Goal: Find contact information: Find contact information

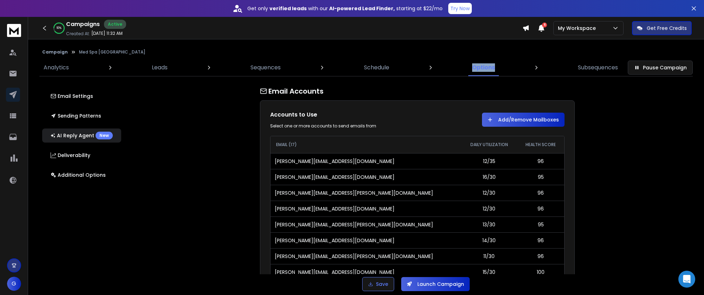
scroll to position [146, 0]
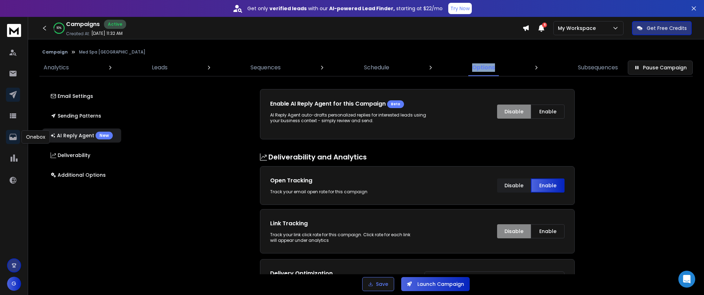
click at [18, 137] on link at bounding box center [13, 137] width 14 height 14
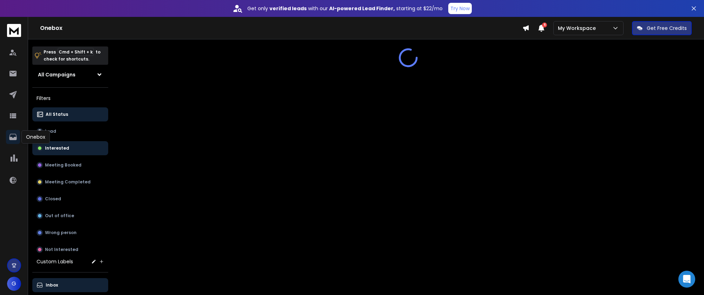
click at [70, 150] on button "Interested" at bounding box center [70, 148] width 76 height 14
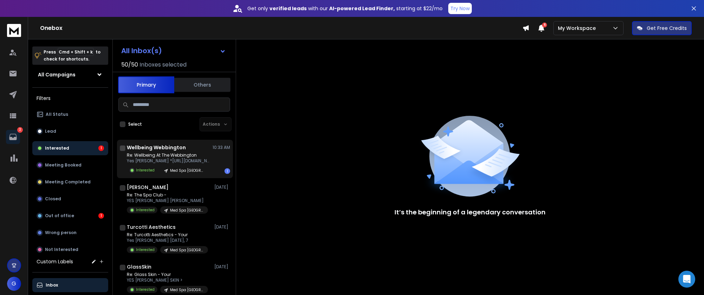
click at [145, 152] on p "Re: Wellbeing At The Webbington" at bounding box center [169, 155] width 84 height 6
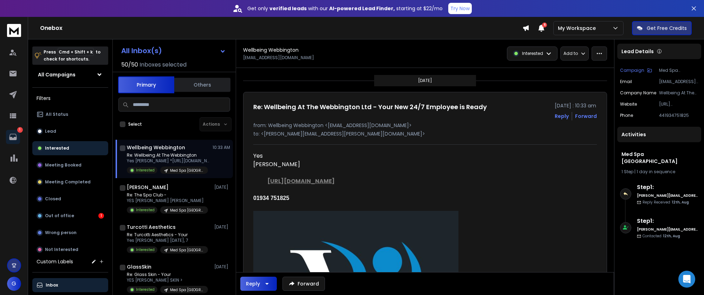
click at [672, 104] on p "[URL][DOMAIN_NAME]" at bounding box center [678, 104] width 39 height 6
click at [672, 81] on p "[EMAIL_ADDRESS][DOMAIN_NAME]" at bounding box center [678, 82] width 39 height 6
copy p "wellbeingwebbington"
drag, startPoint x: 327, startPoint y: 125, endPoint x: 398, endPoint y: 126, distance: 70.6
click at [411, 126] on p "from: Wellbeing Webbington <[EMAIL_ADDRESS][DOMAIN_NAME]>" at bounding box center [425, 125] width 344 height 7
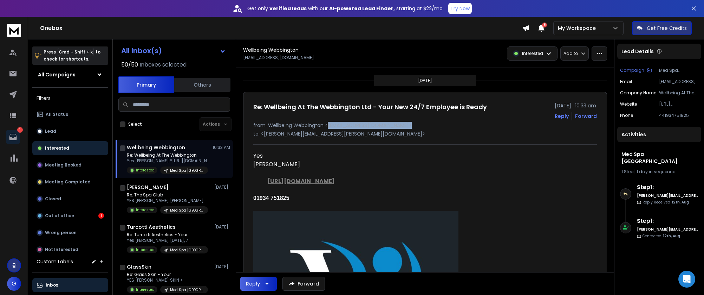
copy p "[EMAIL_ADDRESS][DOMAIN_NAME]"
